Goal: Communication & Community: Answer question/provide support

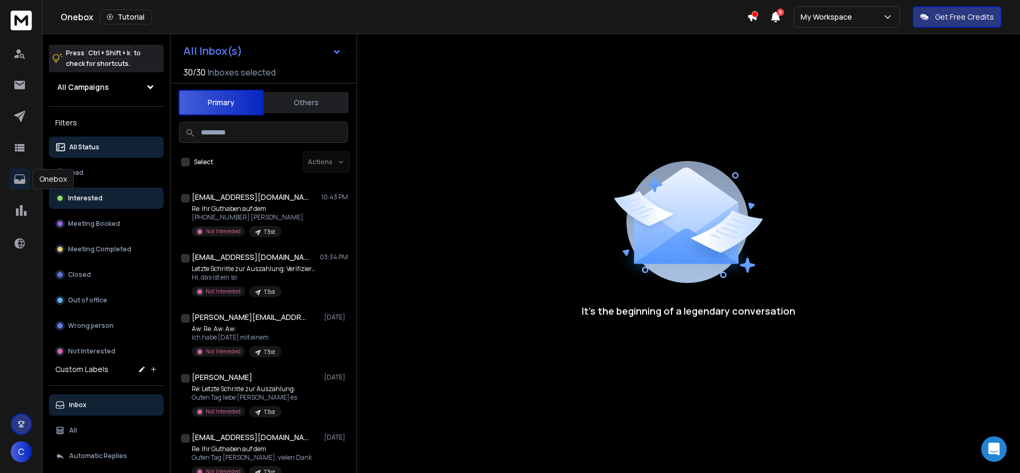
scroll to position [80, 0]
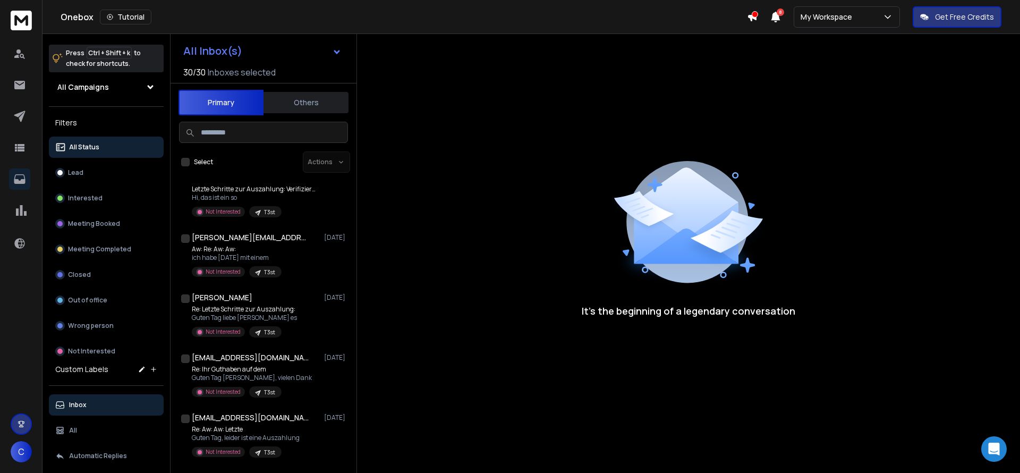
click at [284, 99] on button "Others" at bounding box center [306, 102] width 85 height 23
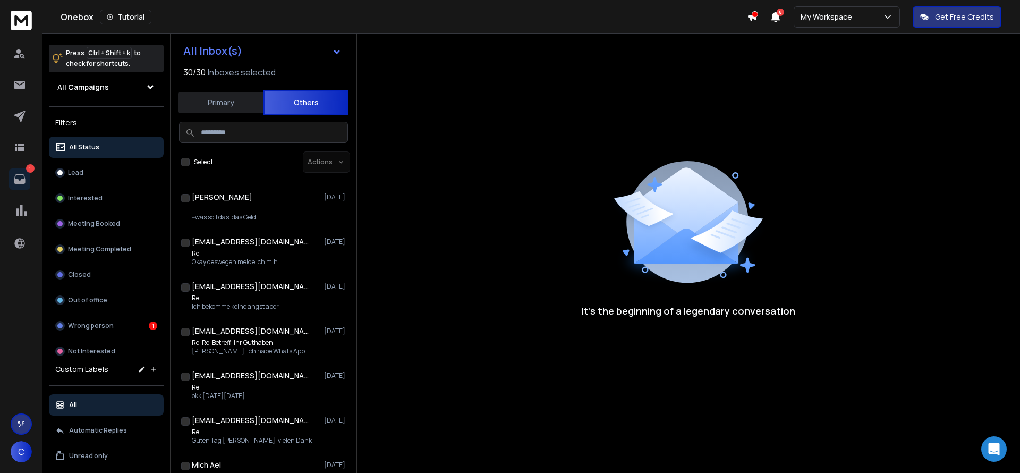
click at [489, 241] on div "It’s the beginning of a legendary conversation" at bounding box center [688, 235] width 663 height 402
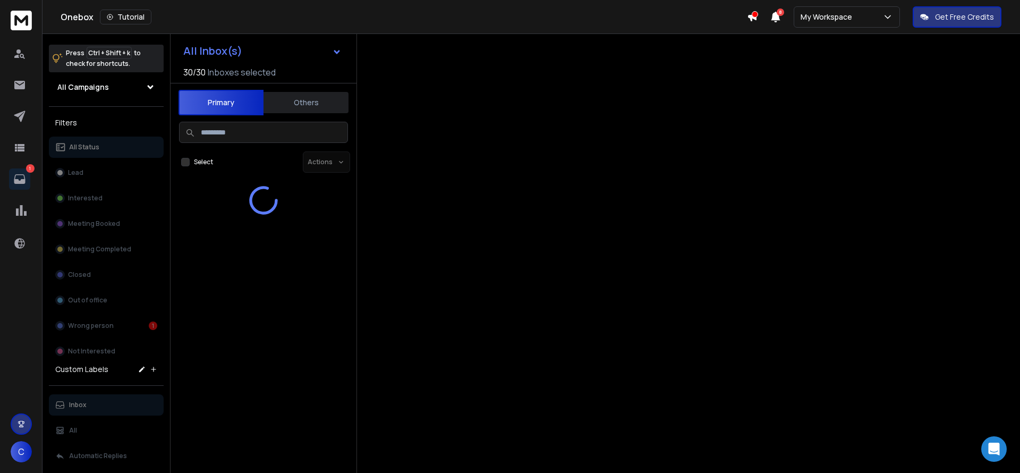
click at [233, 97] on button "Primary" at bounding box center [221, 103] width 85 height 26
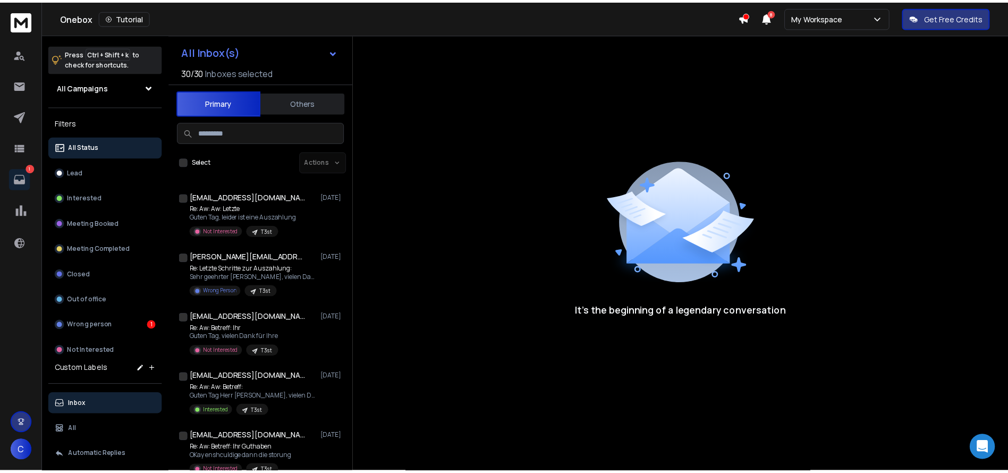
scroll to position [0, 0]
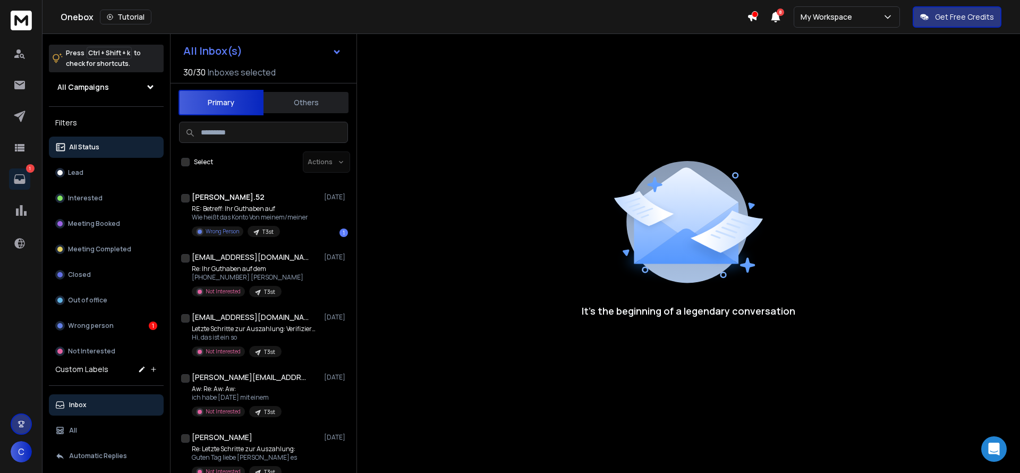
click at [278, 115] on div "Primary Others Select Actions [PERSON_NAME].52 [DATE] RE: Betreff: Ihr Guthaben…" at bounding box center [264, 313] width 186 height 442
click at [278, 110] on button "Others" at bounding box center [306, 102] width 85 height 23
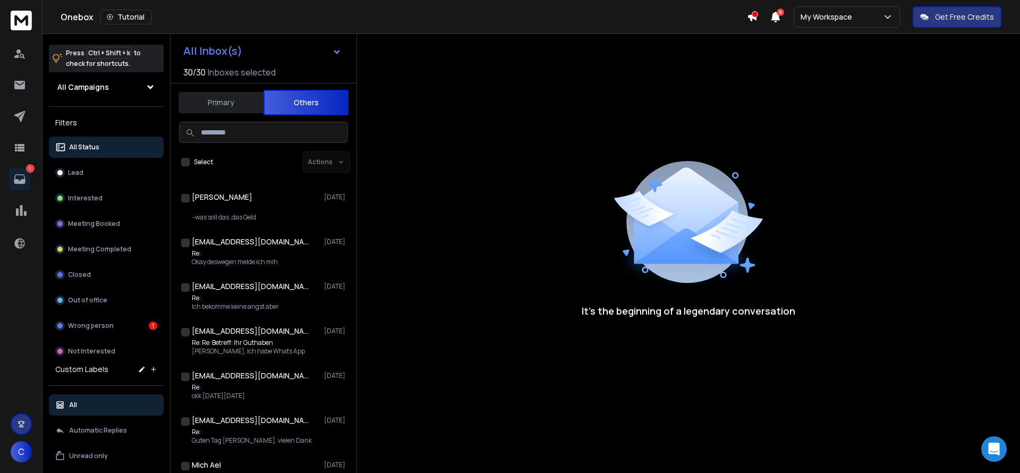
click at [231, 98] on button "Primary" at bounding box center [221, 102] width 85 height 23
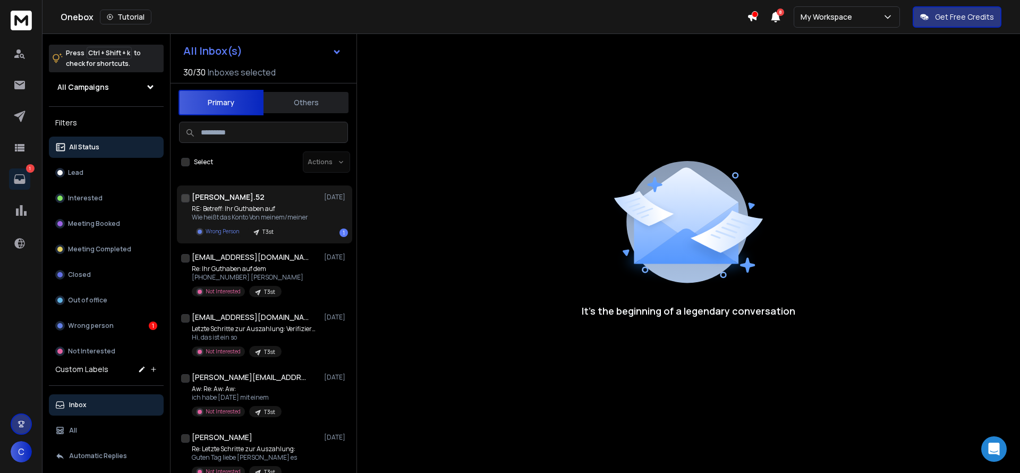
click at [241, 208] on p "RE: Betreff: Ihr Guthaben auf" at bounding box center [250, 209] width 116 height 9
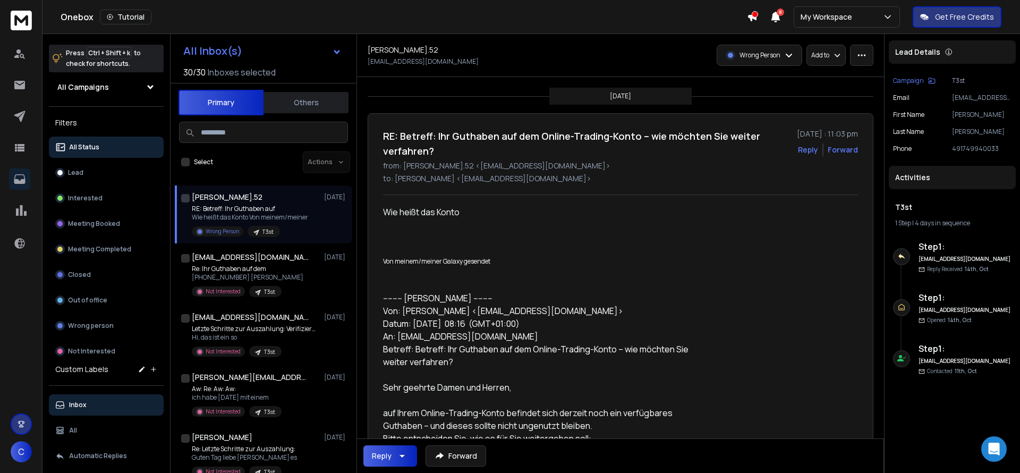
click at [389, 462] on div "Reply" at bounding box center [390, 456] width 37 height 13
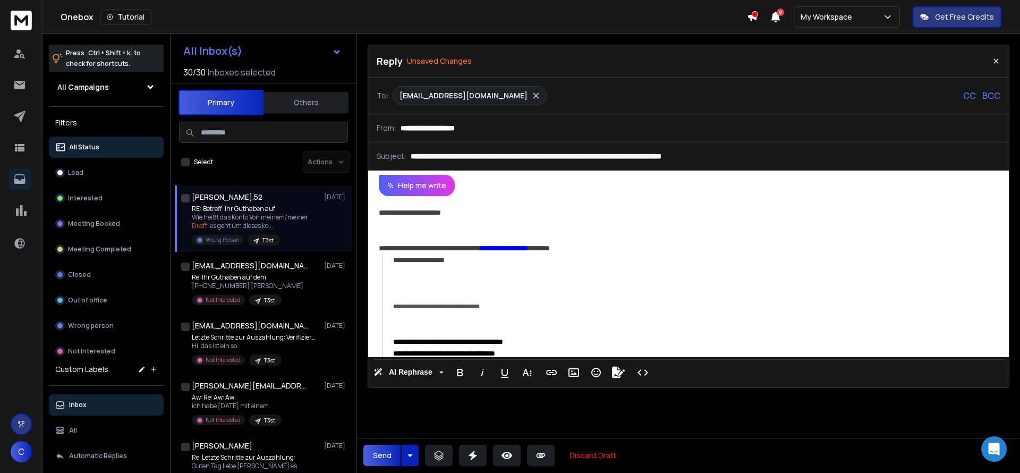
click at [381, 449] on button "Send" at bounding box center [381, 455] width 37 height 21
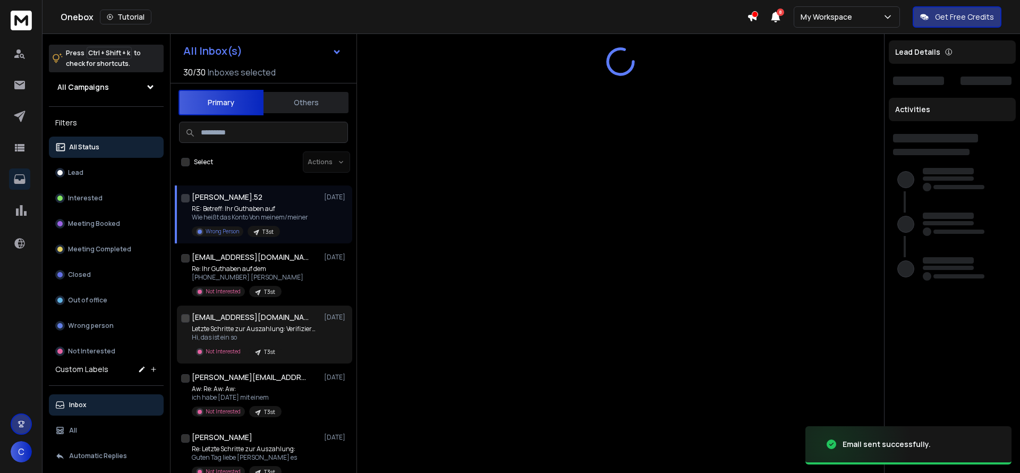
click at [302, 330] on p "Letzte Schritte zur Auszahlung: Verifizierung" at bounding box center [256, 329] width 128 height 9
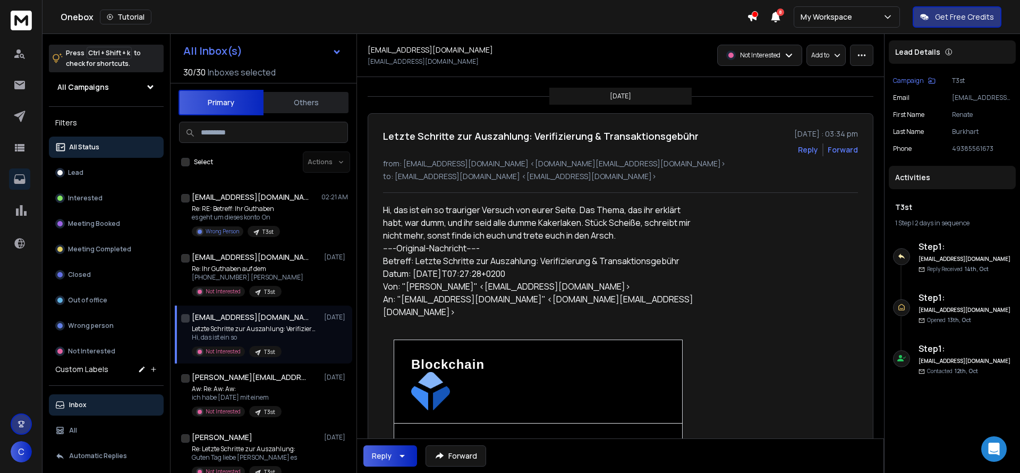
drag, startPoint x: 1, startPoint y: 99, endPoint x: 6, endPoint y: 105, distance: 7.5
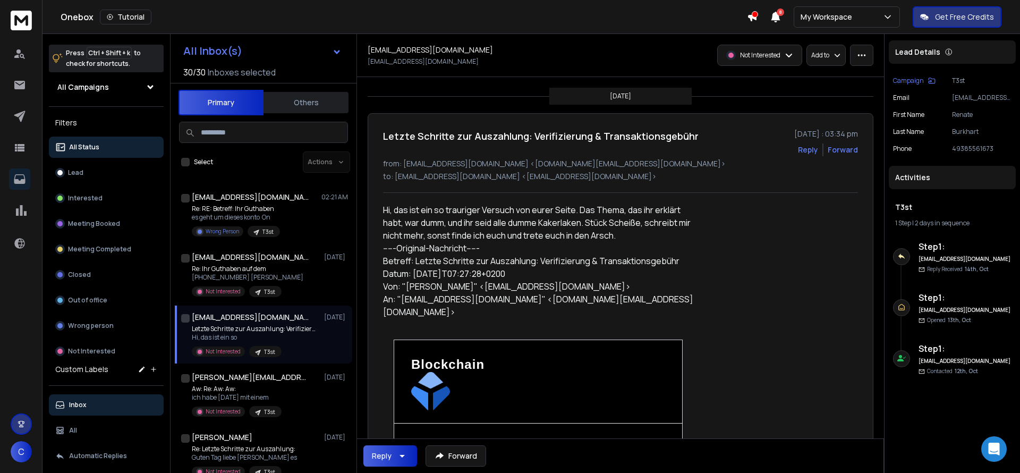
click at [1, 100] on div "C" at bounding box center [21, 236] width 43 height 473
click at [9, 108] on link at bounding box center [19, 116] width 21 height 21
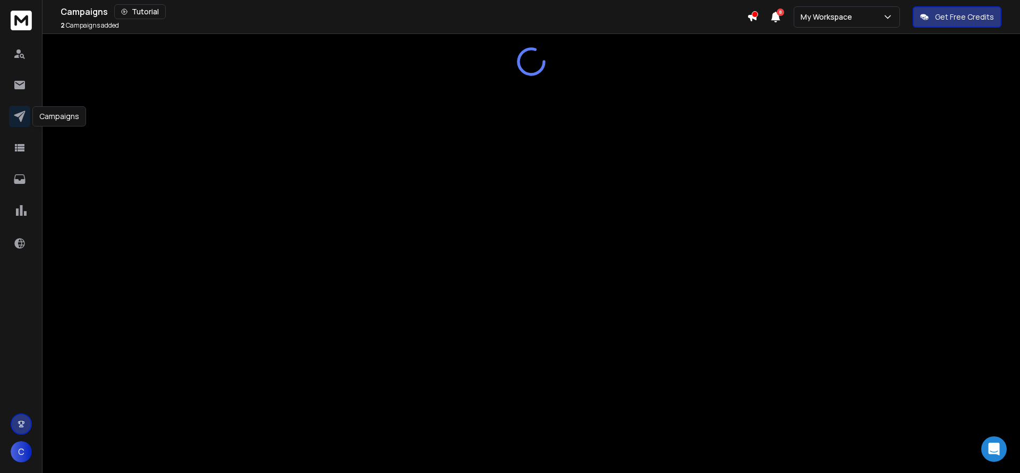
click at [16, 115] on icon at bounding box center [19, 116] width 11 height 11
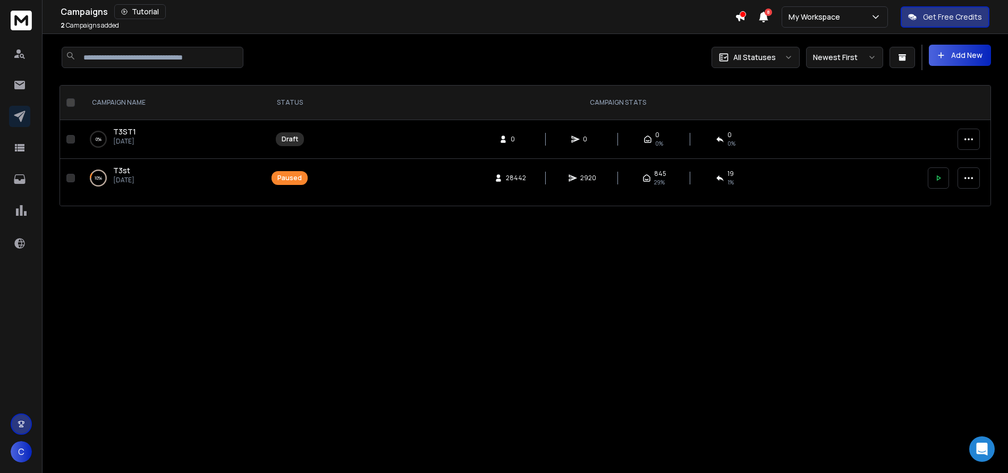
click at [938, 175] on icon at bounding box center [939, 178] width 10 height 10
